Goal: Task Accomplishment & Management: Complete application form

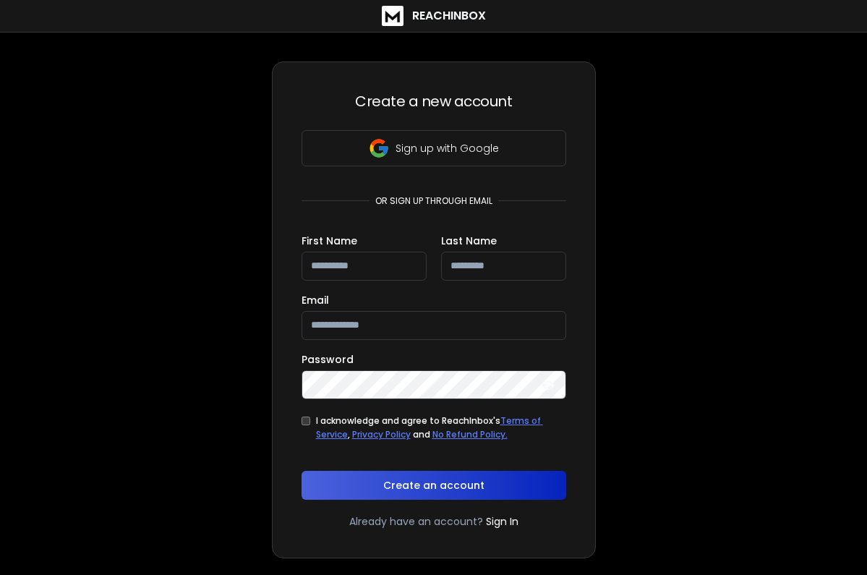
click at [475, 103] on button "Later" at bounding box center [480, 93] width 65 height 36
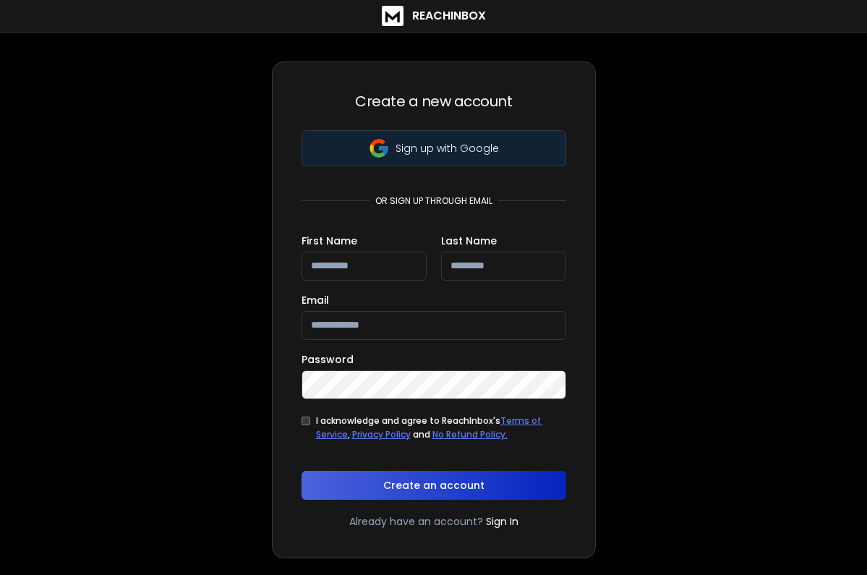
click at [451, 149] on p "Sign up with Google" at bounding box center [447, 148] width 103 height 14
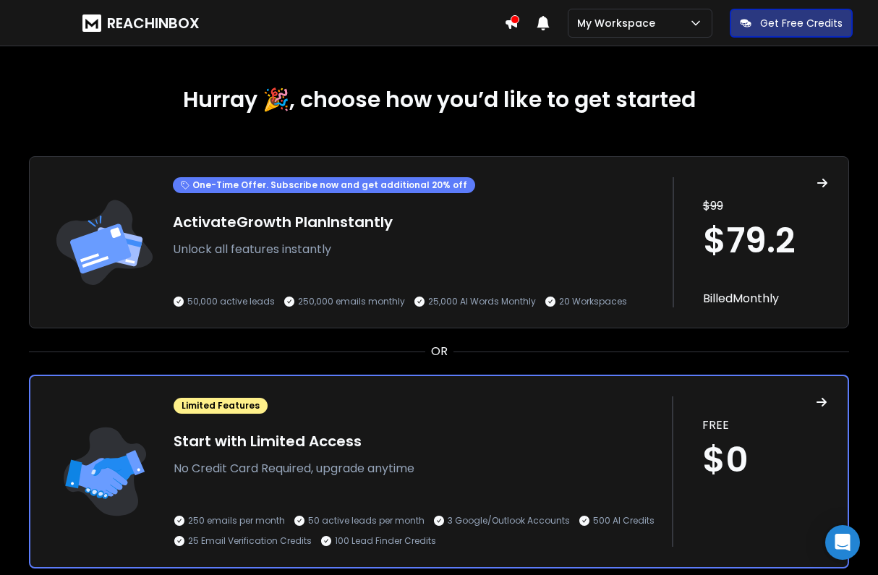
click at [699, 441] on div "FREE $0" at bounding box center [749, 471] width 155 height 150
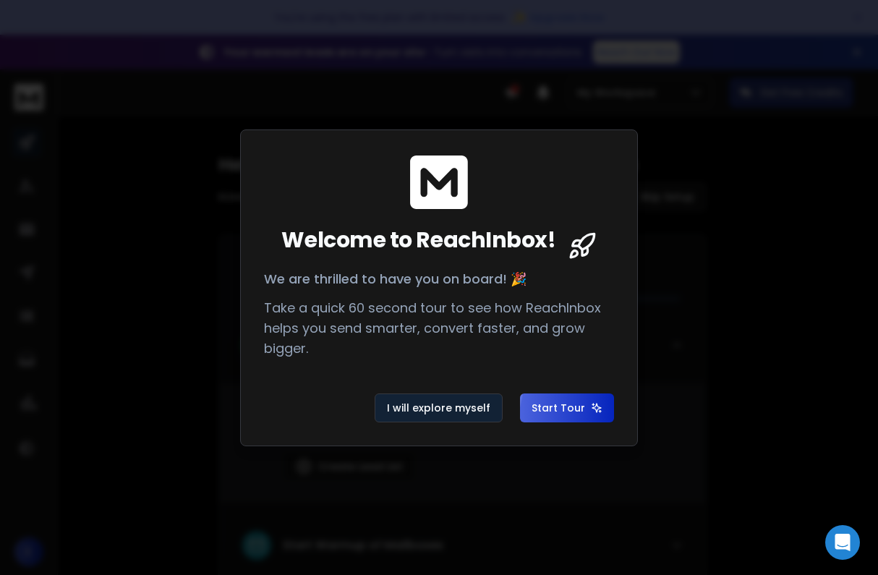
click at [482, 414] on button "I will explore myself" at bounding box center [439, 407] width 128 height 29
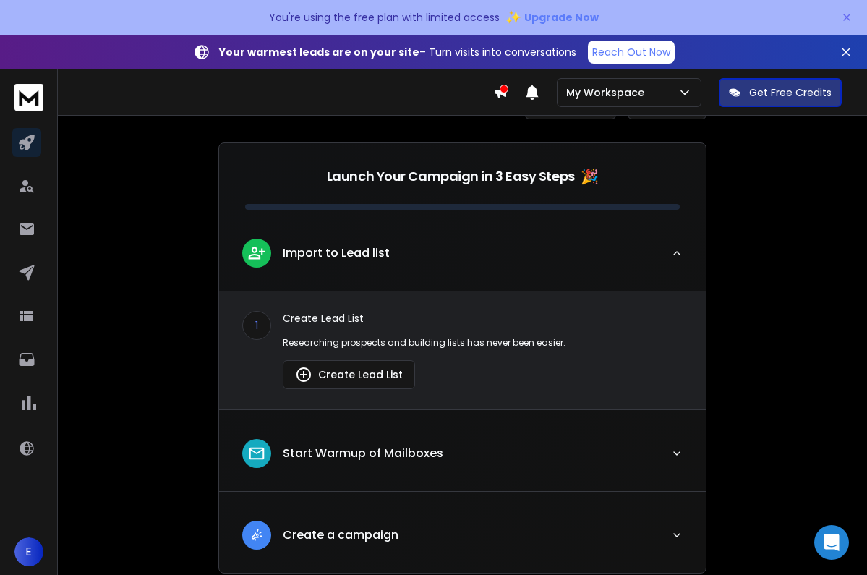
scroll to position [90, 0]
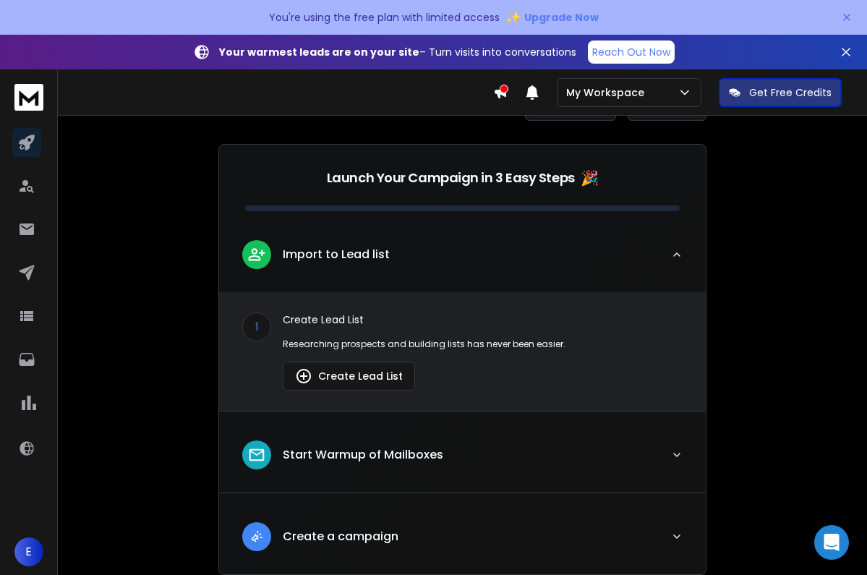
click at [374, 470] on button "Start Warmup of Mailboxes" at bounding box center [462, 461] width 487 height 64
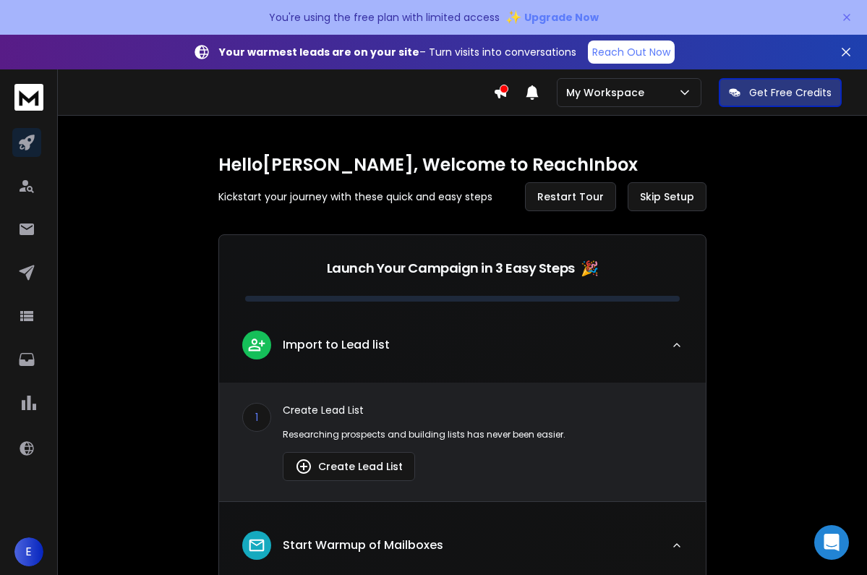
scroll to position [0, 0]
click at [347, 354] on div "Import to Lead list" at bounding box center [316, 344] width 148 height 29
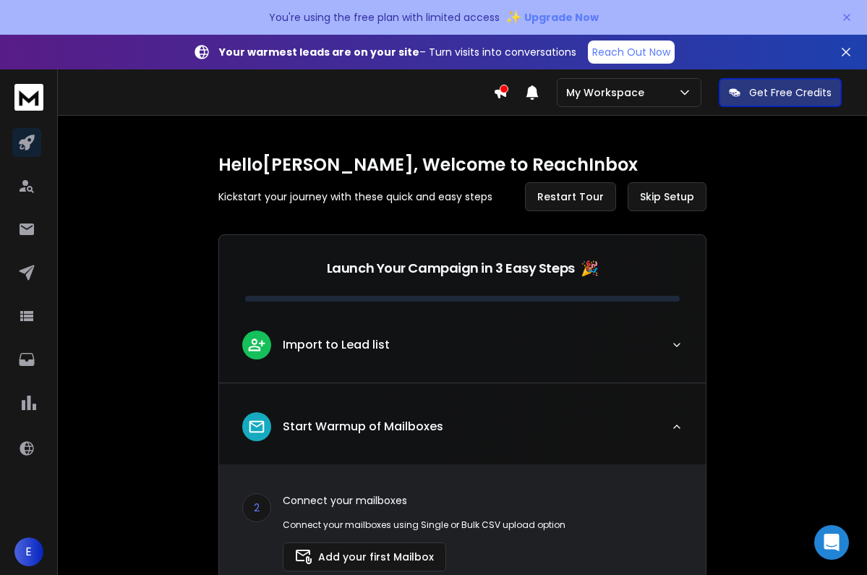
click at [349, 350] on p "Import to Lead list" at bounding box center [336, 344] width 107 height 17
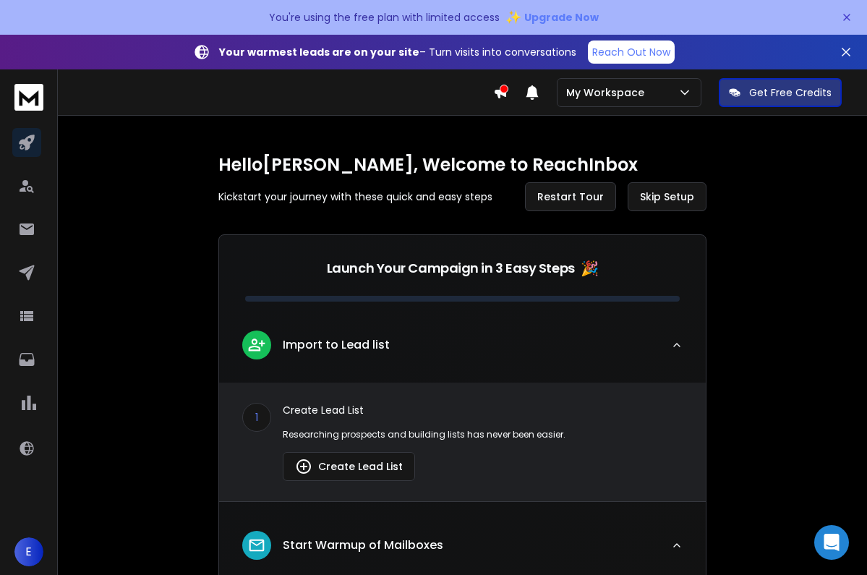
click at [849, 20] on icon "Close notification" at bounding box center [847, 17] width 6 height 6
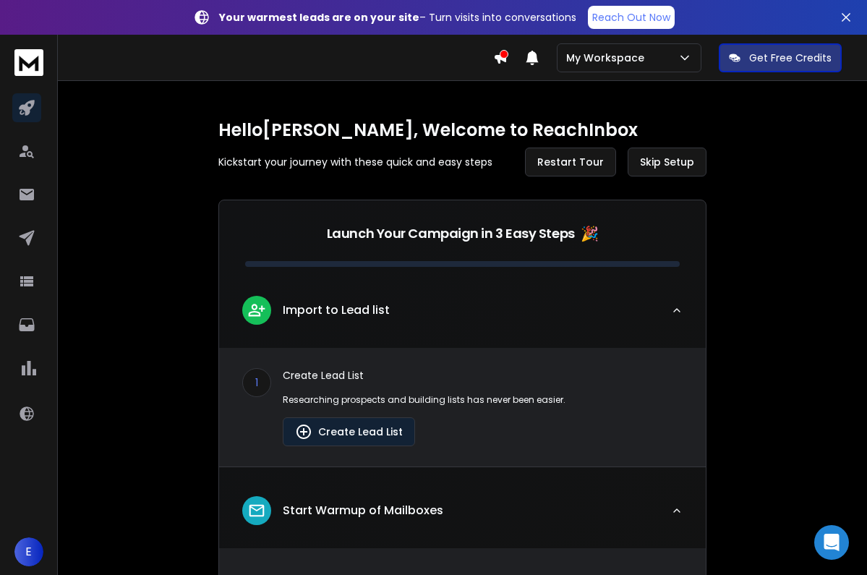
click at [320, 425] on button "Create Lead List" at bounding box center [349, 431] width 132 height 29
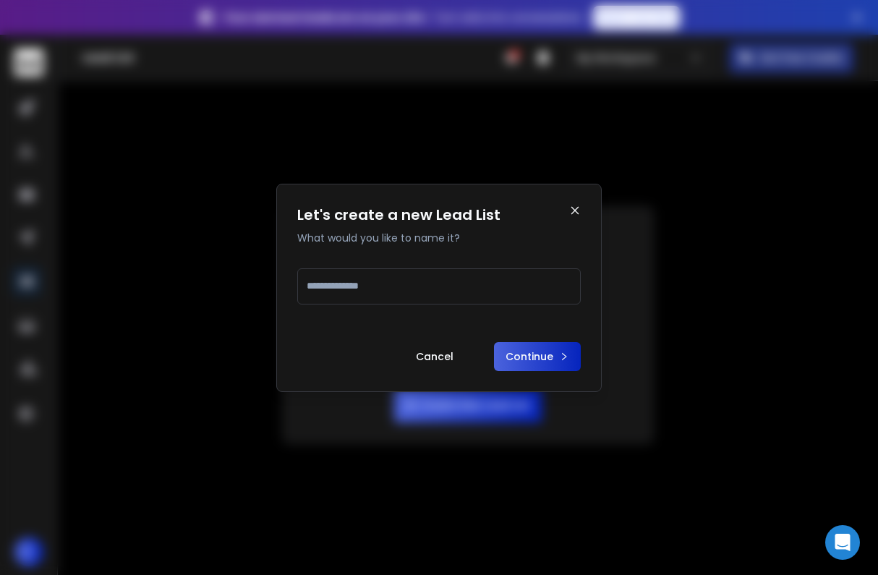
click at [401, 280] on input at bounding box center [438, 286] width 283 height 36
type input "**********"
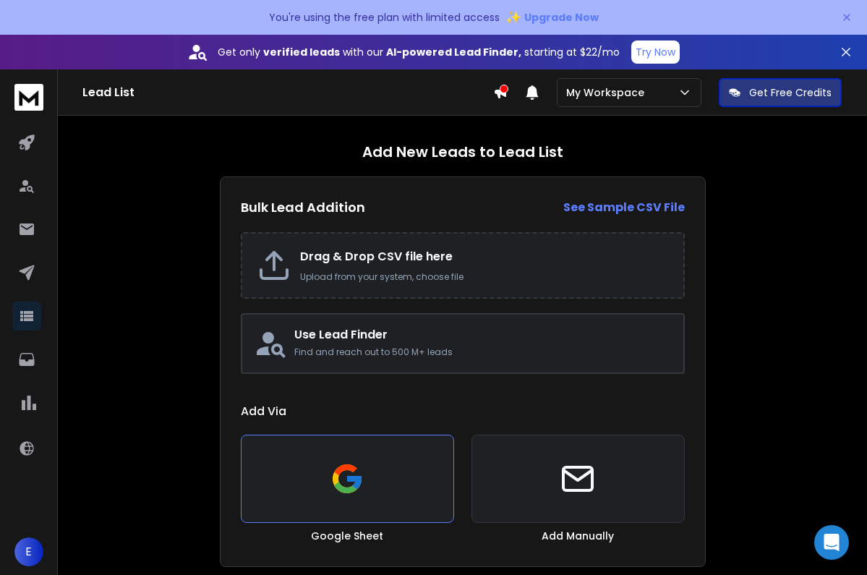
scroll to position [69, 0]
